Goal: Task Accomplishment & Management: Manage account settings

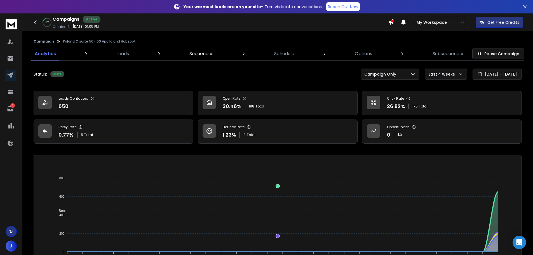
click at [197, 55] on p "Sequences" at bounding box center [201, 53] width 24 height 7
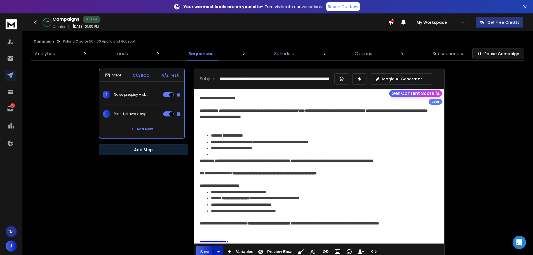
click at [146, 149] on button "Add Step" at bounding box center [144, 149] width 90 height 11
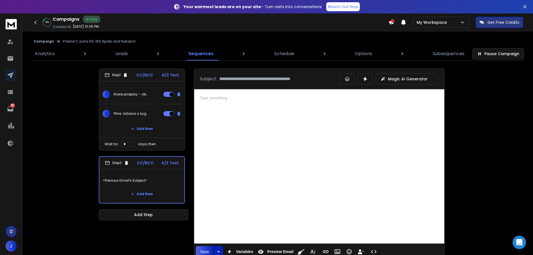
click at [128, 144] on input "*" at bounding box center [127, 144] width 13 height 6
type input "**********"
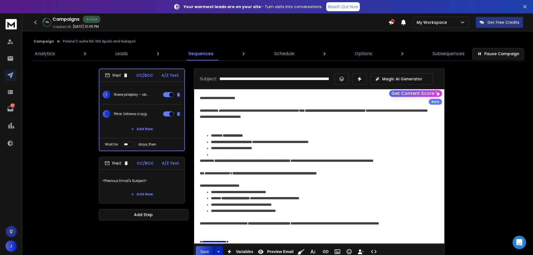
type input "***"
click at [83, 168] on div "**********" at bounding box center [277, 164] width 493 height 196
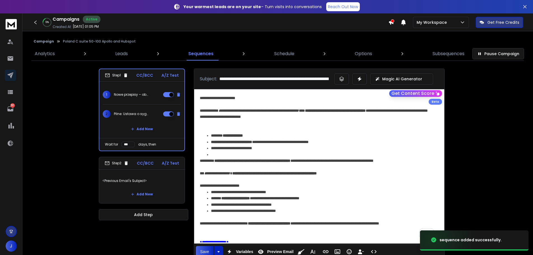
click at [137, 179] on p "<Previous Email's Subject>" at bounding box center [141, 181] width 79 height 16
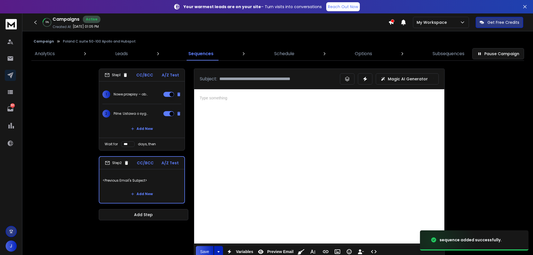
click at [95, 126] on div "Step 1 CC/BCC A/Z Test 1 Nowe przepisy – obowiązek systemu dla sygnalistów (fir…" at bounding box center [277, 164] width 493 height 196
click at [101, 126] on div "1 Nowe przepisy – obowiązek systemu dla sygnalistów (firma powyżej 50 pracownik…" at bounding box center [142, 109] width 86 height 56
type input "**********"
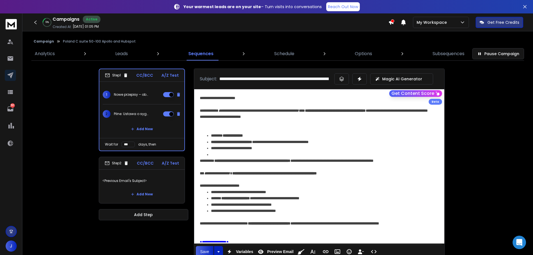
click at [109, 177] on p "<Previous Email's Subject>" at bounding box center [141, 181] width 79 height 16
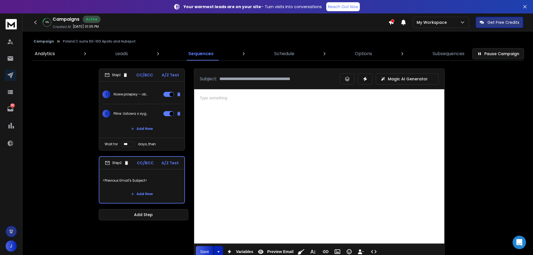
click at [41, 55] on p "Analytics" at bounding box center [45, 53] width 20 height 7
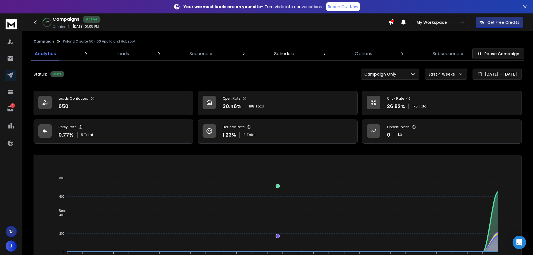
click at [282, 53] on p "Schedule" at bounding box center [284, 53] width 20 height 7
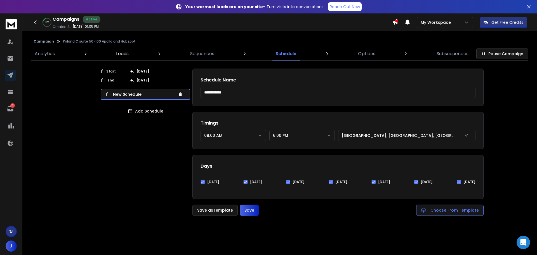
click at [123, 54] on p "Leads" at bounding box center [122, 53] width 13 height 7
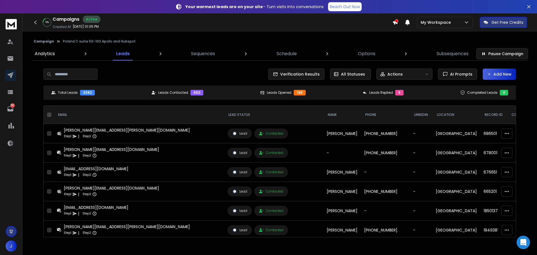
click at [49, 53] on p "Analytics" at bounding box center [45, 53] width 20 height 7
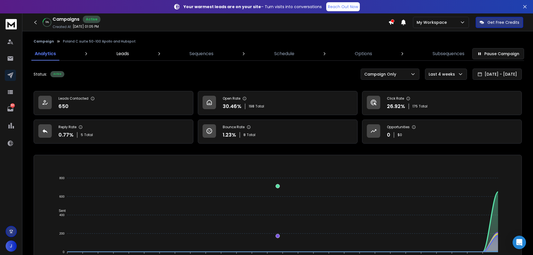
click at [121, 54] on p "Leads" at bounding box center [122, 53] width 13 height 7
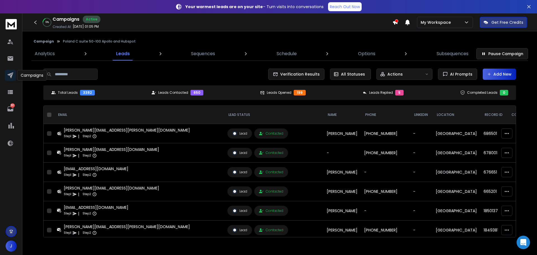
click at [10, 72] on icon at bounding box center [10, 75] width 7 height 7
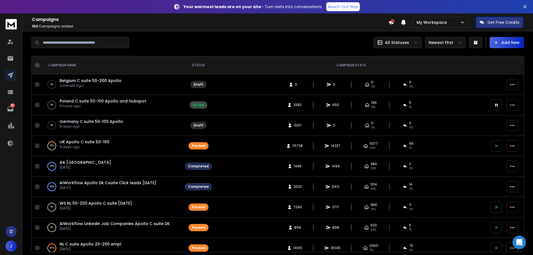
click at [118, 83] on span "Belgium C suite 50-200 Apollo" at bounding box center [91, 81] width 62 height 6
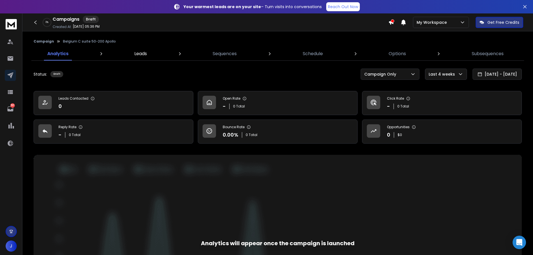
click at [137, 54] on p "Leads" at bounding box center [140, 53] width 13 height 7
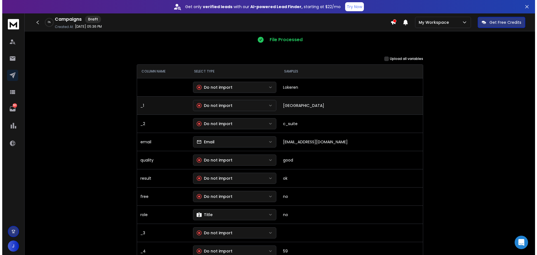
scroll to position [56, 0]
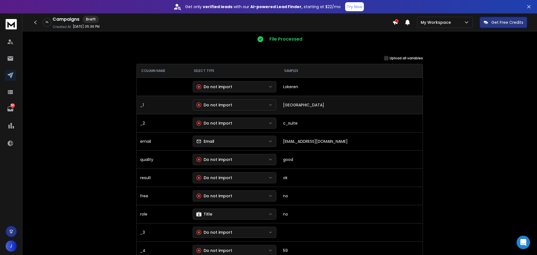
click at [230, 106] on div "Do not import" at bounding box center [214, 105] width 36 height 6
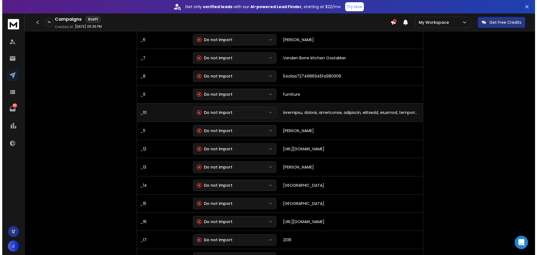
scroll to position [280, 0]
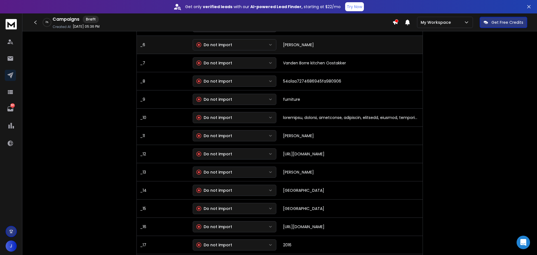
click at [254, 42] on button "Do not import" at bounding box center [235, 44] width 84 height 11
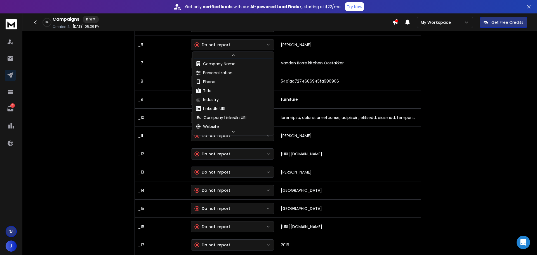
scroll to position [0, 0]
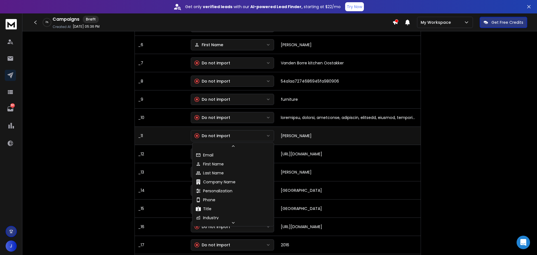
click at [267, 134] on icon "button" at bounding box center [268, 135] width 4 height 4
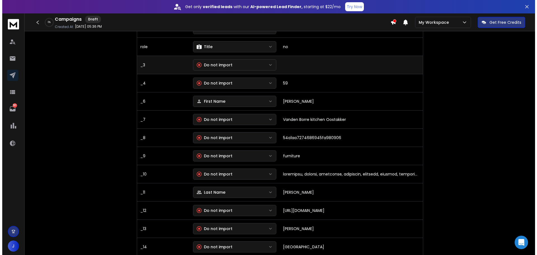
scroll to position [224, 0]
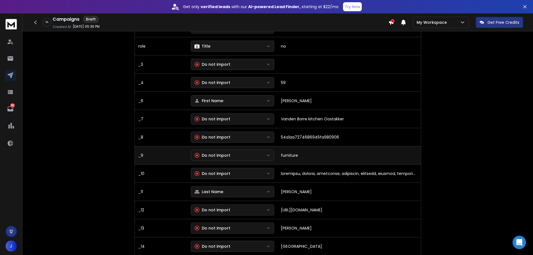
click at [256, 155] on button "Do not import" at bounding box center [233, 155] width 84 height 11
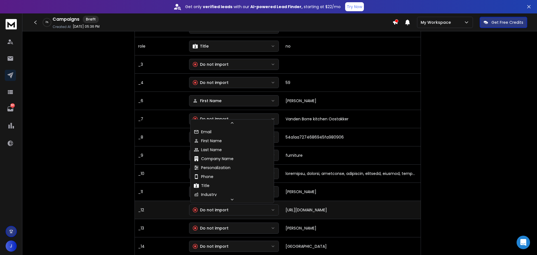
scroll to position [0, 1]
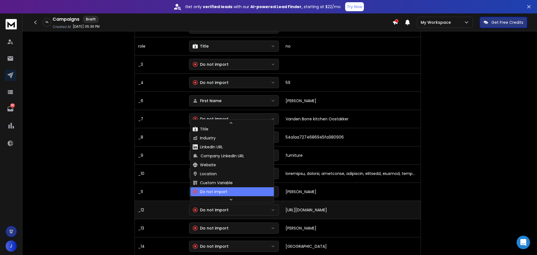
click at [261, 209] on button "Do not import" at bounding box center [234, 209] width 90 height 11
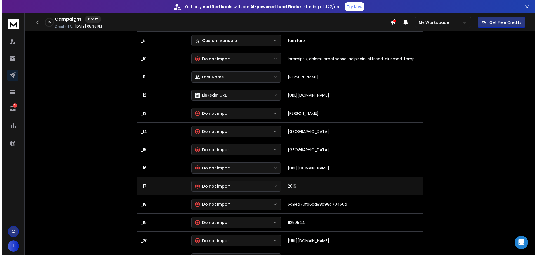
scroll to position [420, 0]
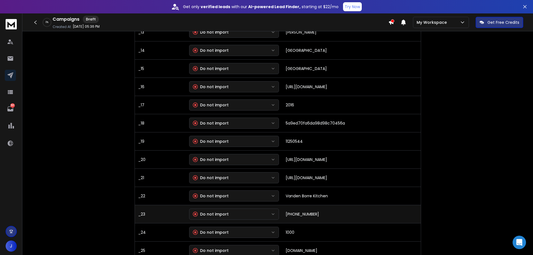
click at [273, 212] on icon "button" at bounding box center [273, 214] width 4 height 4
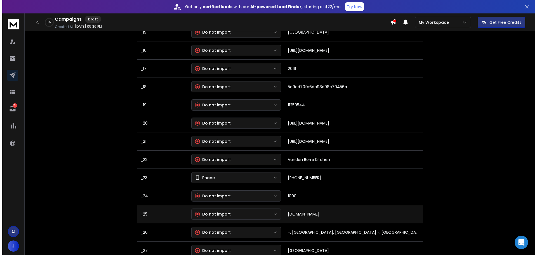
scroll to position [532, 0]
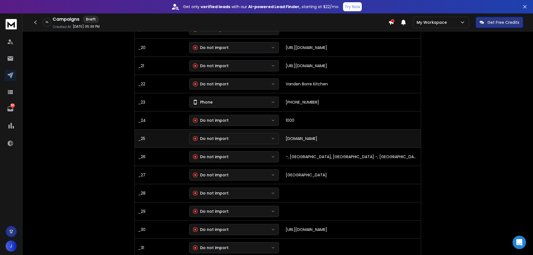
click at [264, 140] on button "Do not import" at bounding box center [234, 138] width 90 height 11
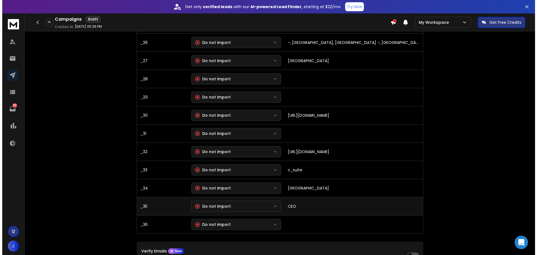
scroll to position [700, 0]
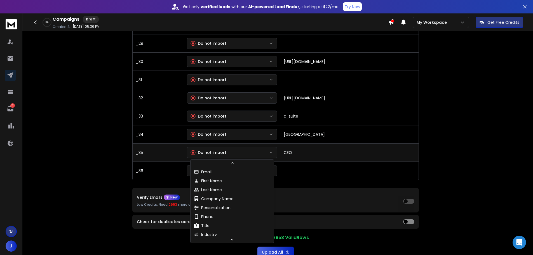
click at [264, 154] on button "Do not import" at bounding box center [232, 152] width 90 height 11
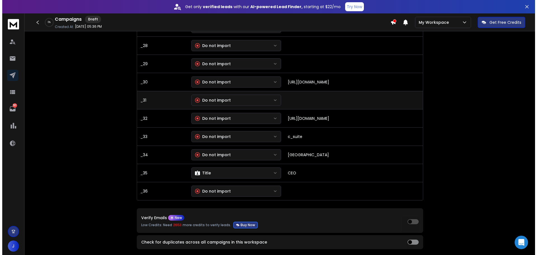
scroll to position [711, 0]
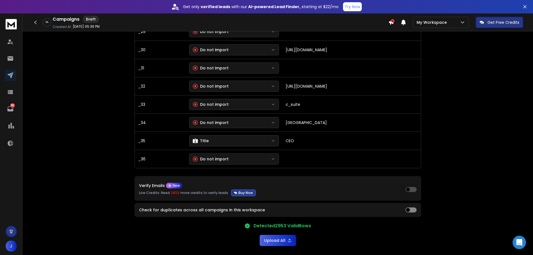
click at [281, 240] on button "Upload All" at bounding box center [278, 240] width 36 height 11
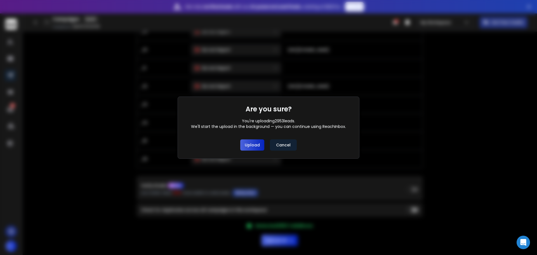
click at [249, 144] on button "Upload" at bounding box center [252, 144] width 24 height 11
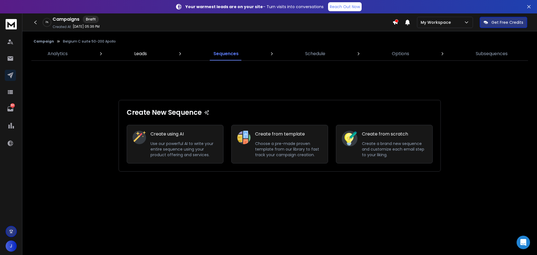
click at [140, 54] on p "Leads" at bounding box center [140, 53] width 13 height 7
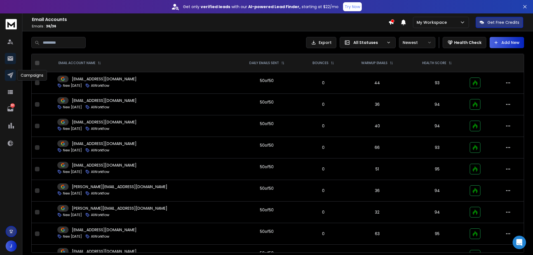
click at [9, 75] on icon at bounding box center [10, 75] width 6 height 6
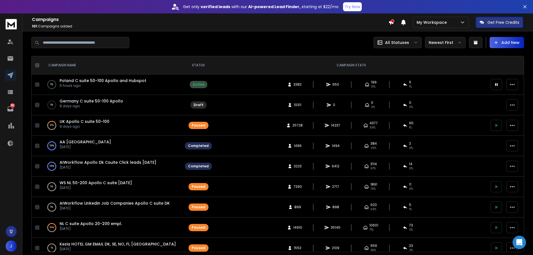
click at [505, 43] on button "Add New" at bounding box center [507, 42] width 34 height 11
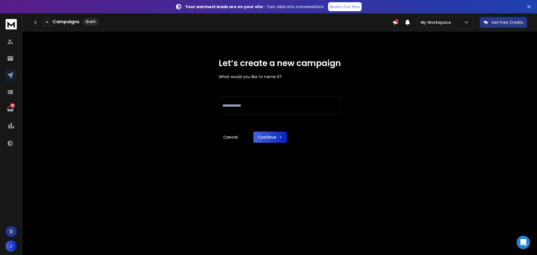
click at [260, 106] on input at bounding box center [280, 105] width 122 height 18
type input "**********"
click at [267, 134] on button "Continue" at bounding box center [271, 137] width 34 height 11
